Goal: Communication & Community: Answer question/provide support

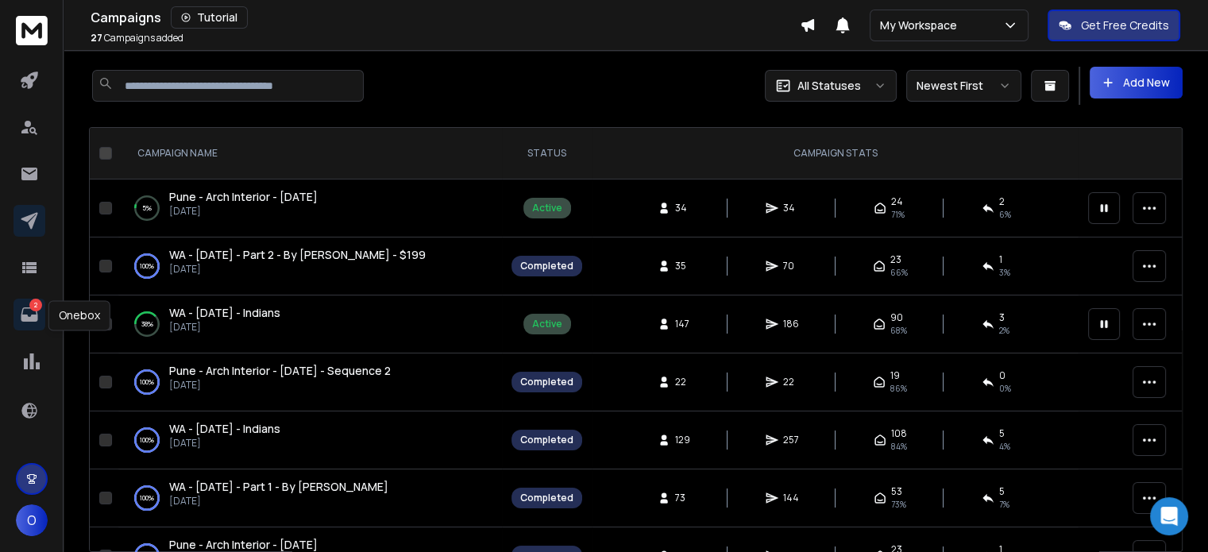
click at [37, 322] on icon at bounding box center [29, 314] width 19 height 19
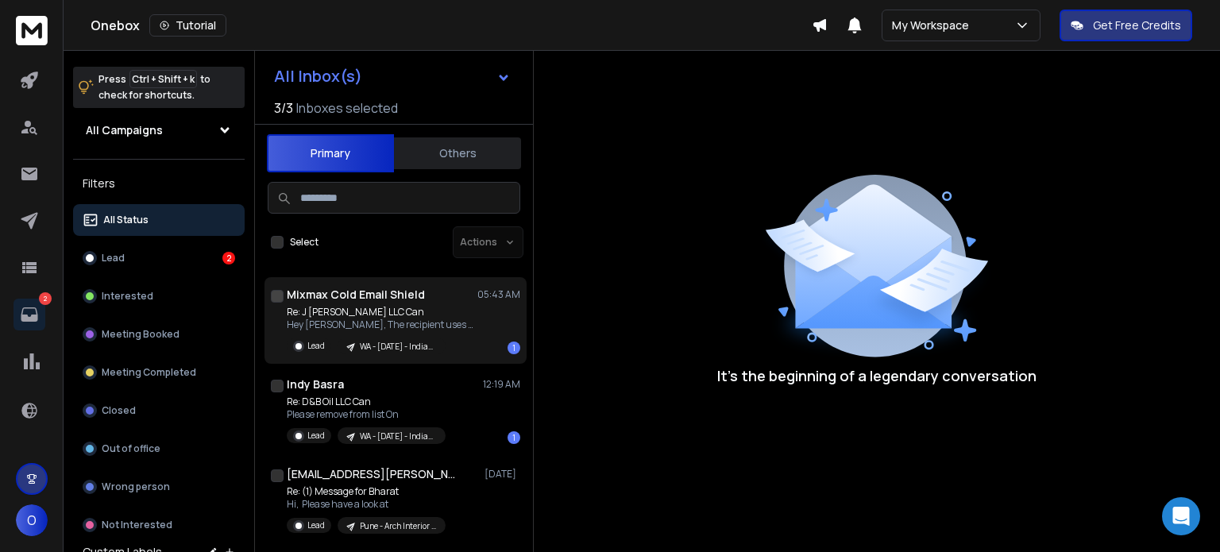
click at [454, 322] on div "Re: J [PERSON_NAME] LLC Can Hey [PERSON_NAME], The recipient uses Mixmax Lead W…" at bounding box center [403, 330] width 233 height 48
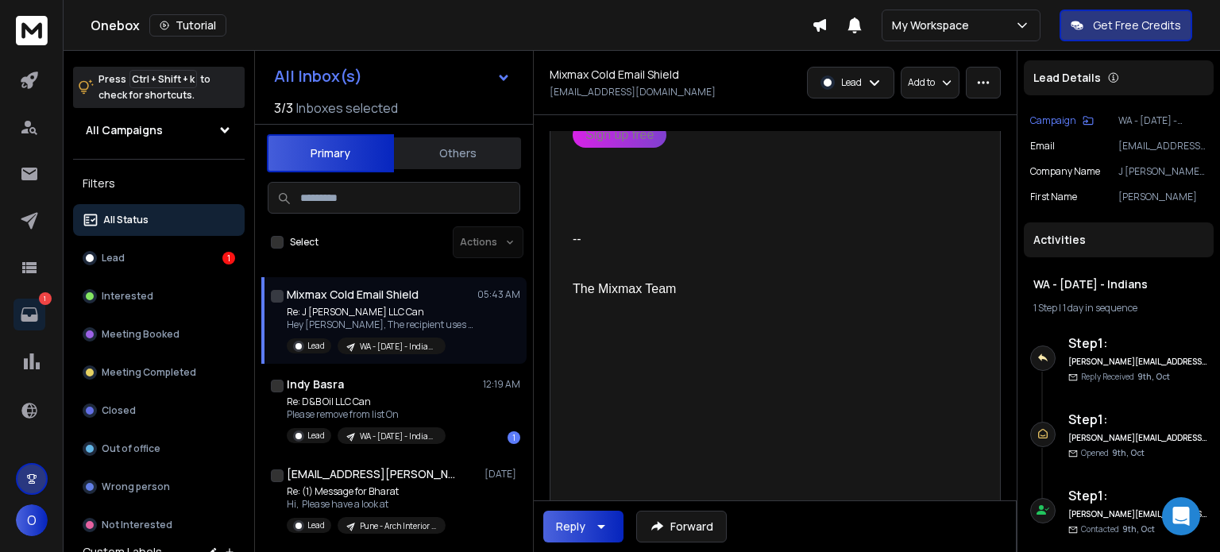
scroll to position [708, 0]
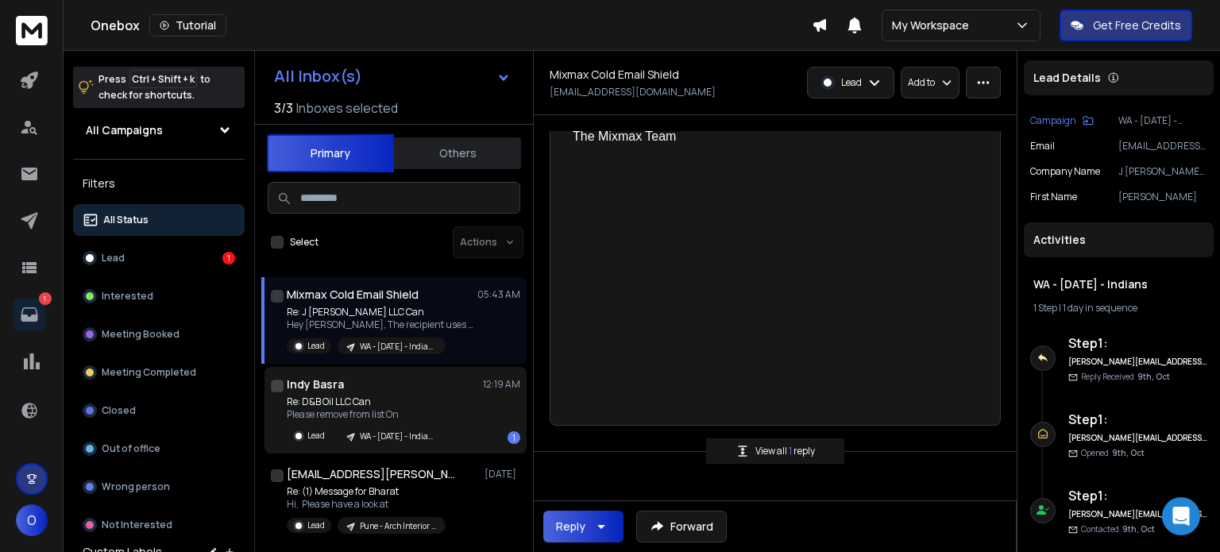
click at [438, 389] on div "Indy Basra 12:19 AM" at bounding box center [403, 384] width 233 height 16
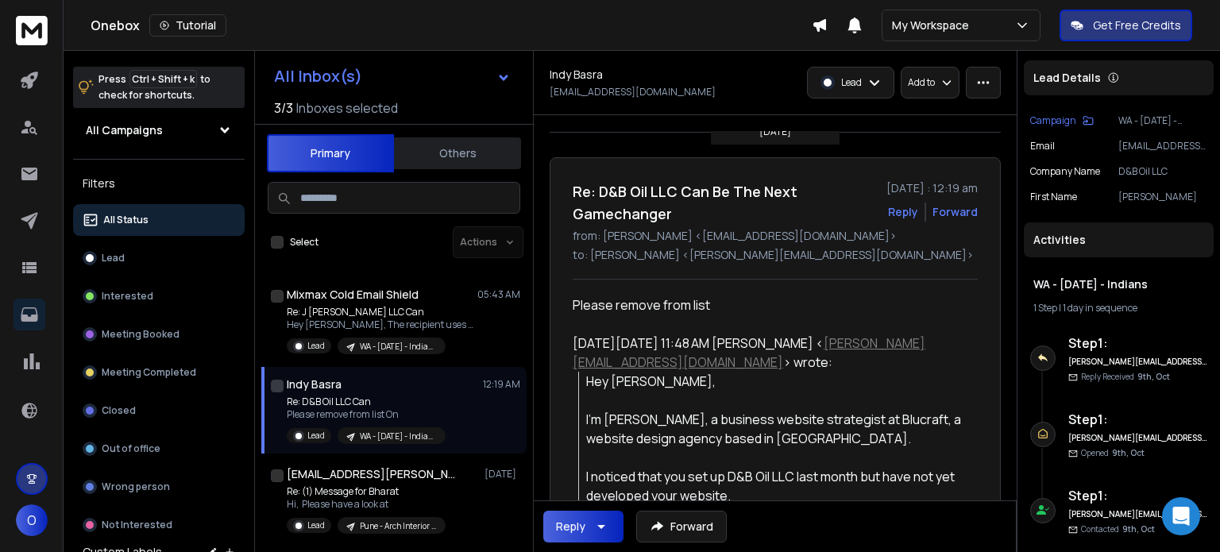
scroll to position [0, 0]
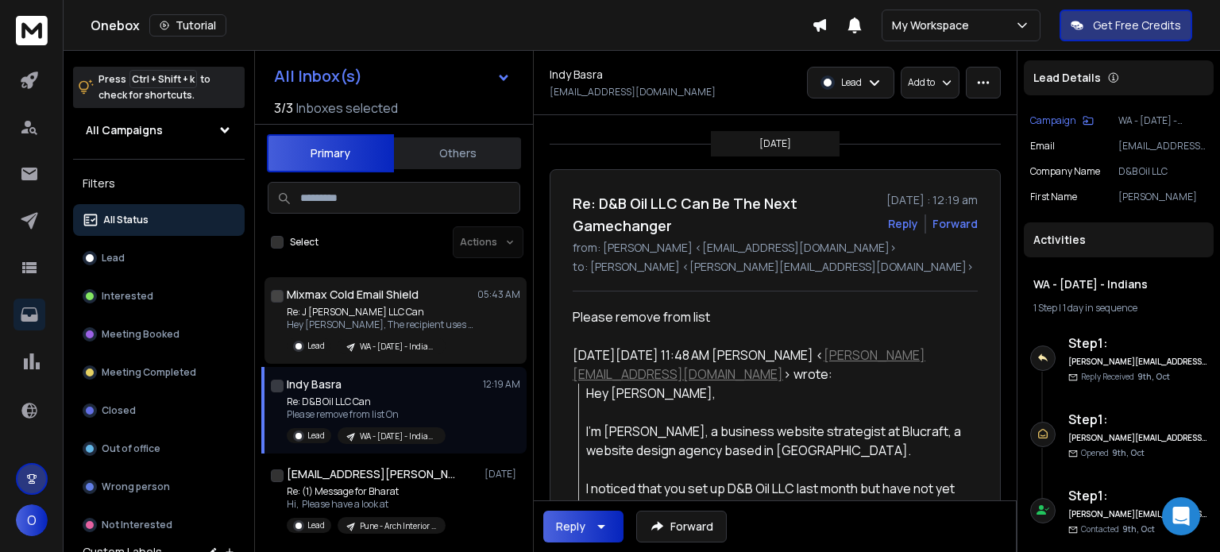
click at [406, 317] on p "Re: J [PERSON_NAME] LLC Can" at bounding box center [382, 312] width 191 height 13
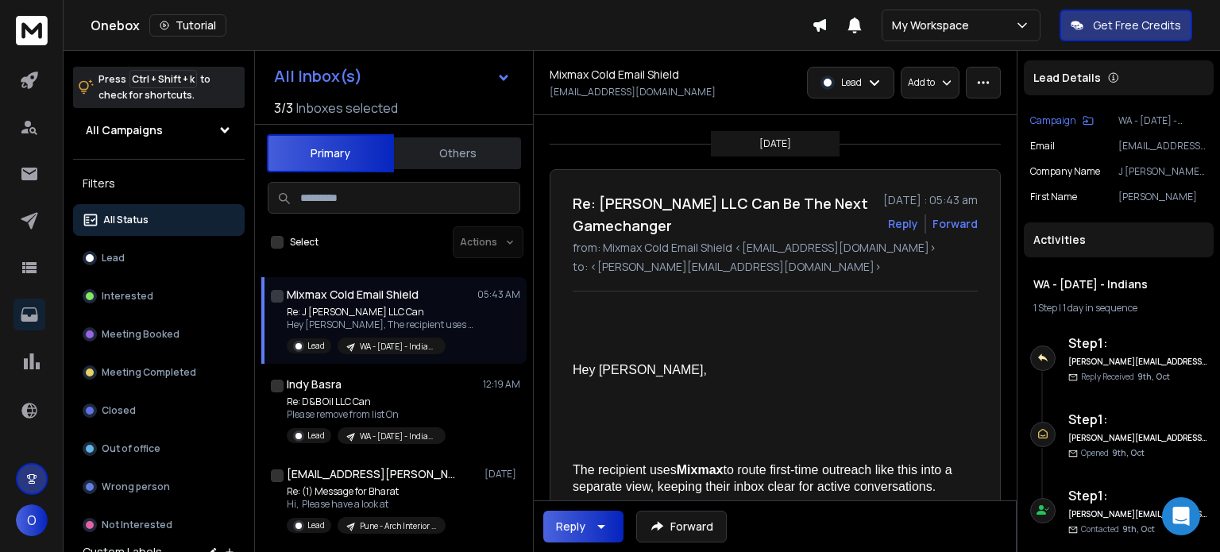
click at [416, 322] on p "Hey [PERSON_NAME], The recipient uses Mixmax" at bounding box center [382, 324] width 191 height 13
drag, startPoint x: 783, startPoint y: 247, endPoint x: 846, endPoint y: 247, distance: 62.7
click at [846, 247] on p "from: Mixmax Cold Email Shield <[EMAIL_ADDRESS][DOMAIN_NAME]>" at bounding box center [774, 248] width 405 height 16
